Goal: Check status: Check status

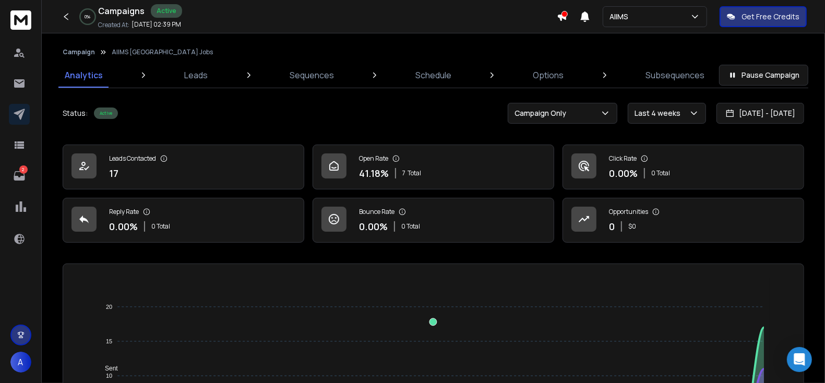
click at [443, 173] on link "Open Rate 41.18 % 7 Total" at bounding box center [434, 167] width 242 height 45
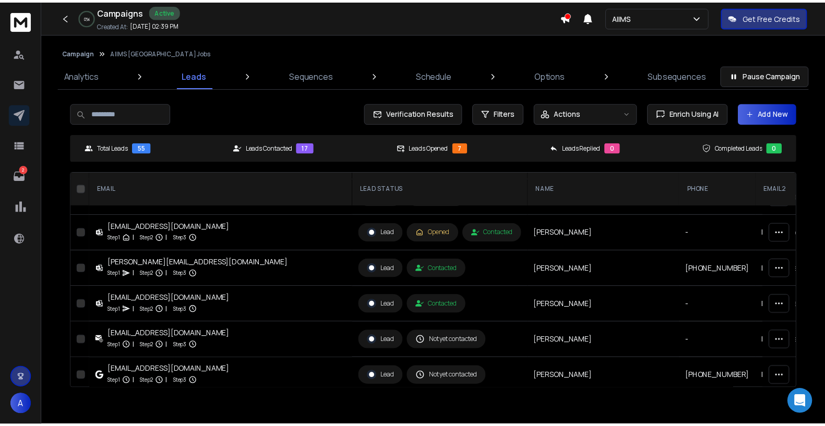
scroll to position [763, 0]
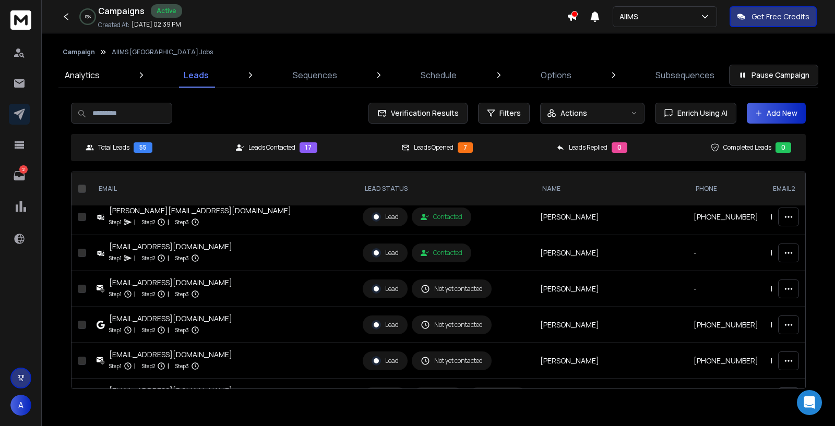
click at [93, 73] on p "Analytics" at bounding box center [82, 75] width 35 height 13
